Goal: Task Accomplishment & Management: Manage account settings

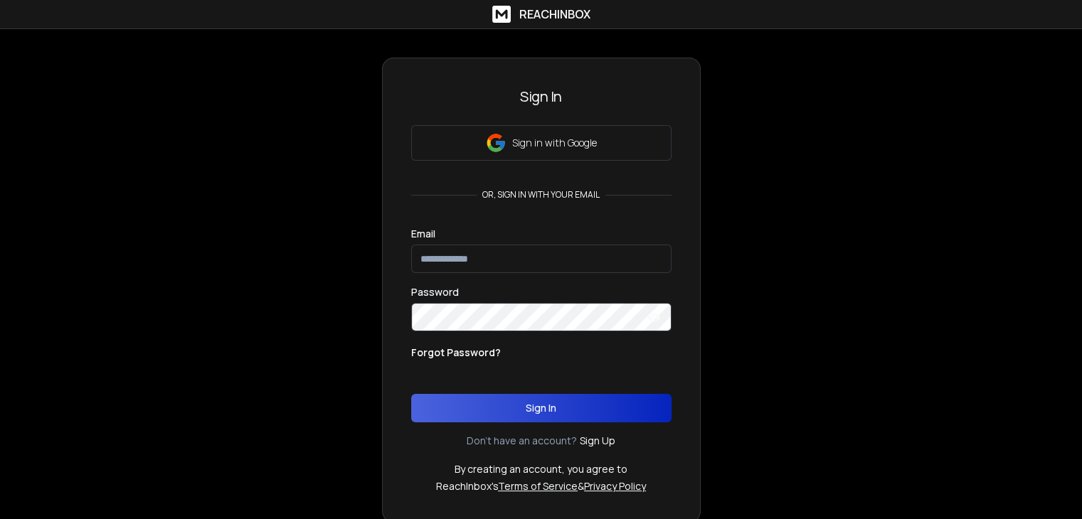
click at [594, 88] on button "Later" at bounding box center [587, 92] width 64 height 36
click at [501, 255] on input "email" at bounding box center [541, 259] width 260 height 28
click at [442, 265] on input "email" at bounding box center [541, 259] width 260 height 28
type input "**********"
drag, startPoint x: 291, startPoint y: 368, endPoint x: 304, endPoint y: 368, distance: 13.5
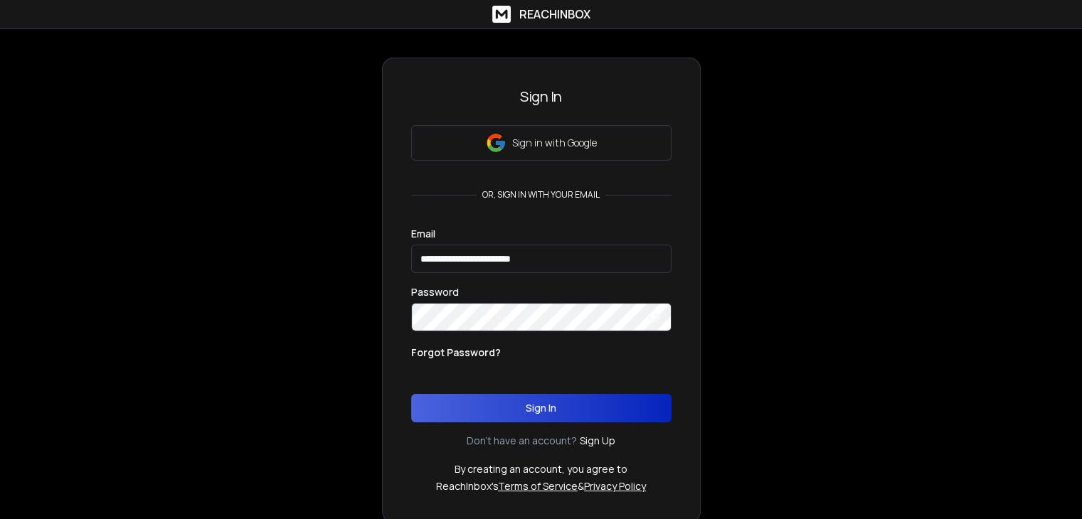
click at [291, 368] on div "**********" at bounding box center [541, 290] width 1082 height 465
click at [437, 409] on button "Sign In" at bounding box center [541, 408] width 260 height 28
click at [653, 320] on icon at bounding box center [653, 318] width 13 height 9
click at [474, 265] on input "email" at bounding box center [541, 259] width 260 height 28
click at [462, 262] on input "email" at bounding box center [541, 259] width 260 height 28
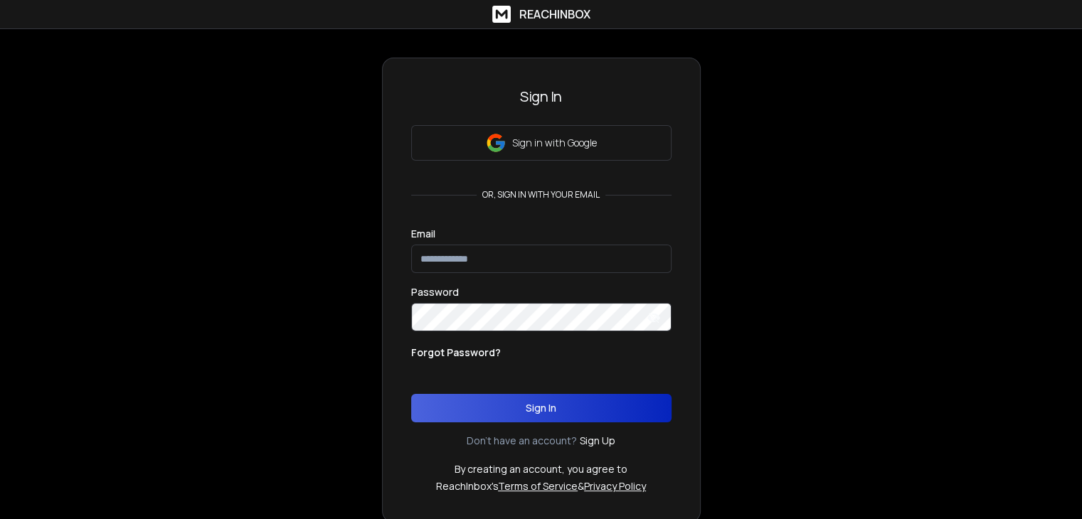
click at [887, 295] on div "Welcome to ReachInbox 10x your leads, meetings and deals. Sign In Sign in with …" at bounding box center [541, 290] width 1082 height 465
click at [458, 265] on input "email" at bounding box center [541, 259] width 260 height 28
type input "**********"
click at [658, 318] on icon at bounding box center [653, 318] width 13 height 9
click at [566, 410] on button "Sign In" at bounding box center [541, 408] width 260 height 28
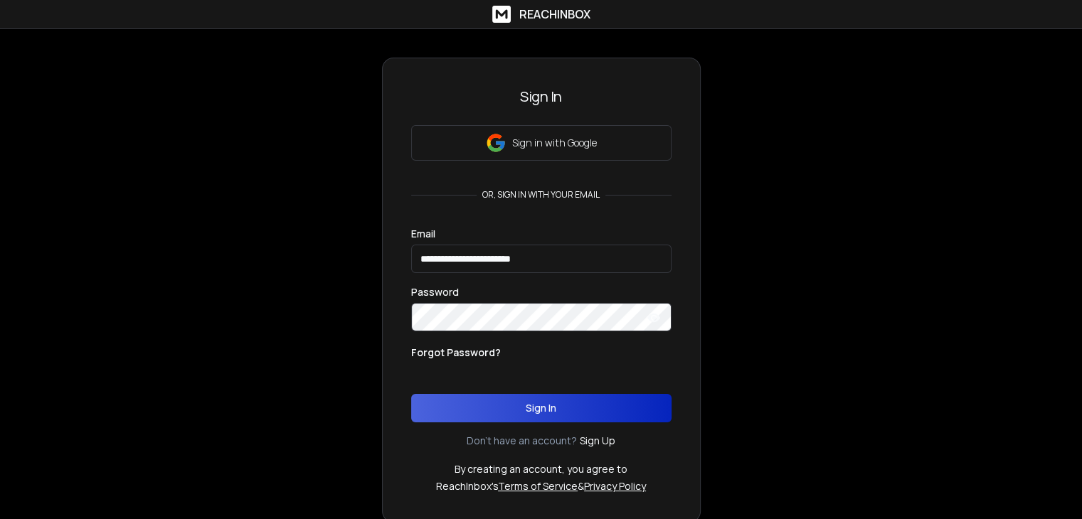
click at [656, 316] on icon at bounding box center [653, 318] width 13 height 9
click at [651, 319] on icon at bounding box center [653, 318] width 10 height 10
click at [651, 319] on icon at bounding box center [653, 318] width 13 height 9
